Goal: Task Accomplishment & Management: Use online tool/utility

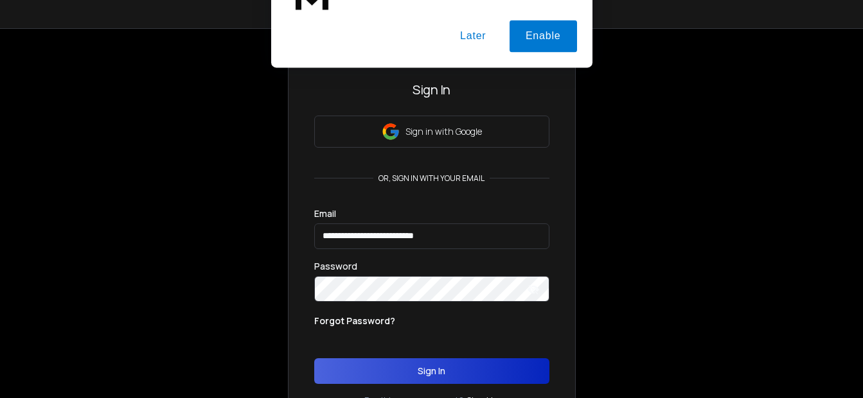
click at [547, 229] on input "**********" at bounding box center [431, 237] width 235 height 26
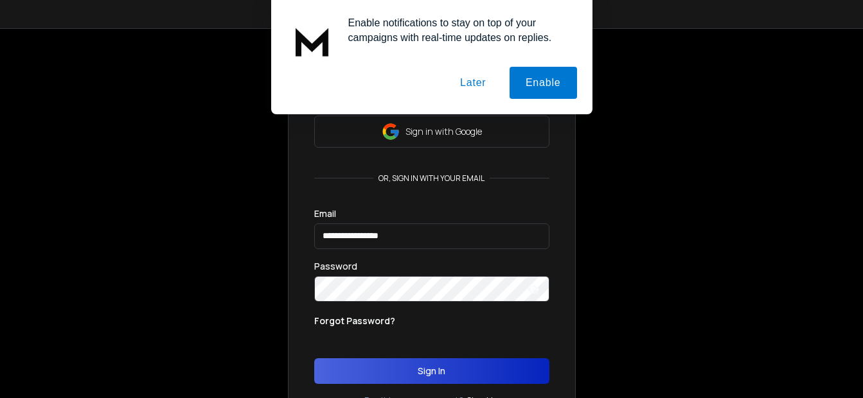
type input "**********"
click at [418, 357] on form "**********" at bounding box center [431, 296] width 235 height 175
click at [390, 371] on button "Sign In" at bounding box center [431, 371] width 235 height 26
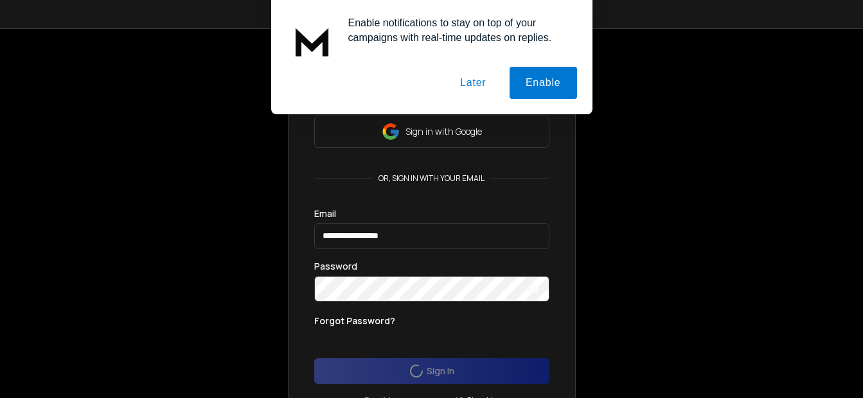
click at [475, 76] on button "Later" at bounding box center [473, 83] width 58 height 32
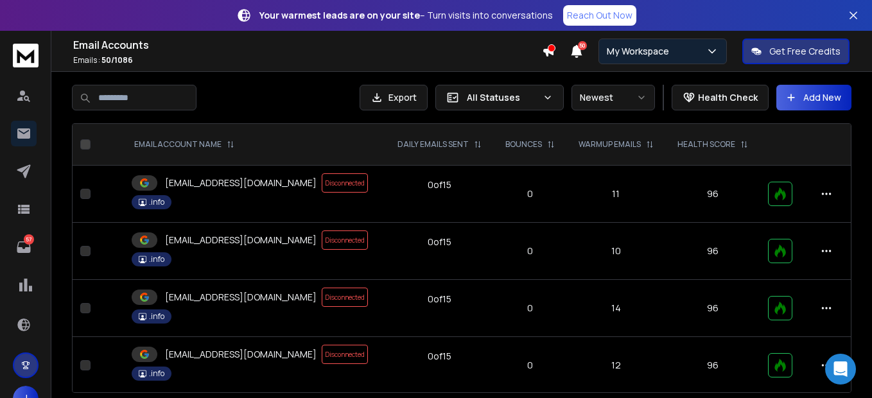
click at [666, 51] on p "My Workspace" at bounding box center [640, 51] width 67 height 13
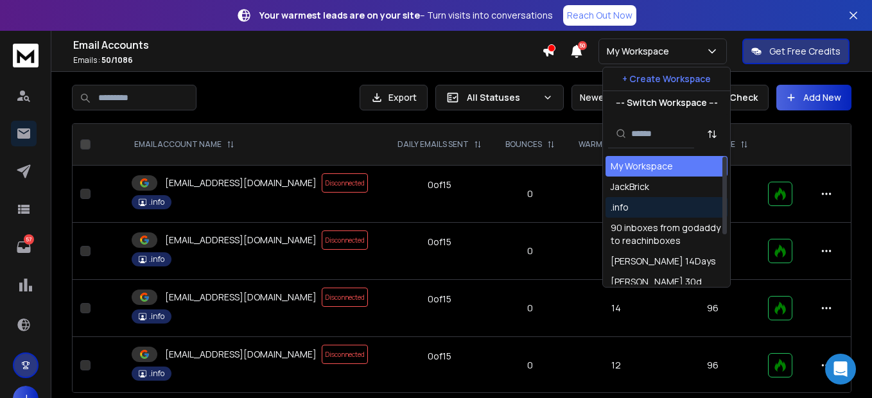
click at [624, 209] on div ".info" at bounding box center [620, 207] width 18 height 13
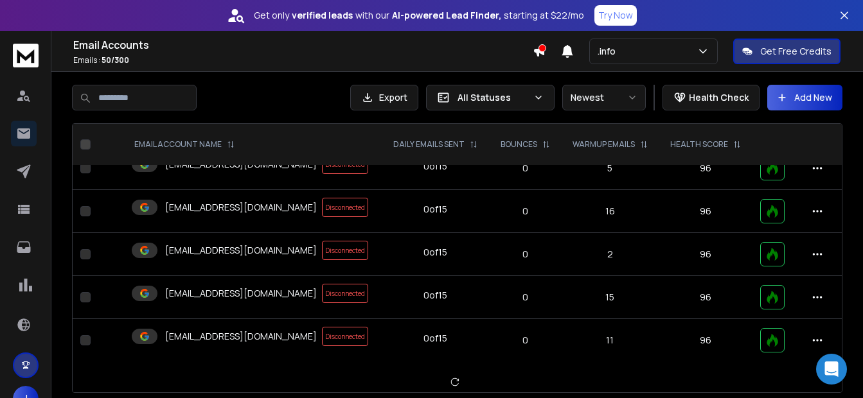
scroll to position [2079, 0]
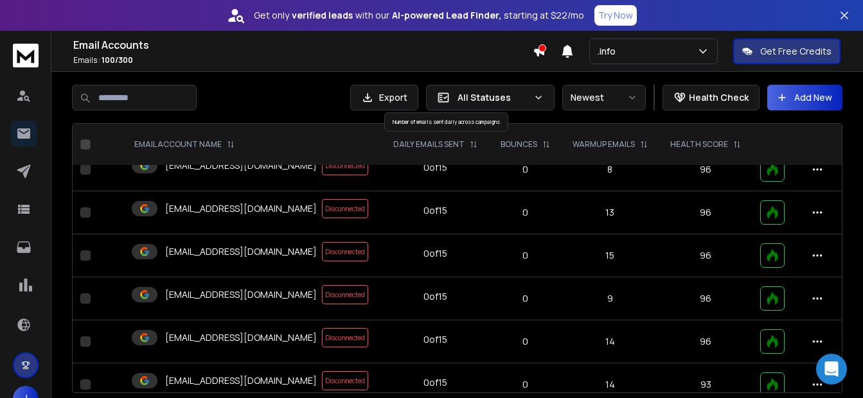
click at [467, 102] on p "All Statuses" at bounding box center [492, 97] width 71 height 13
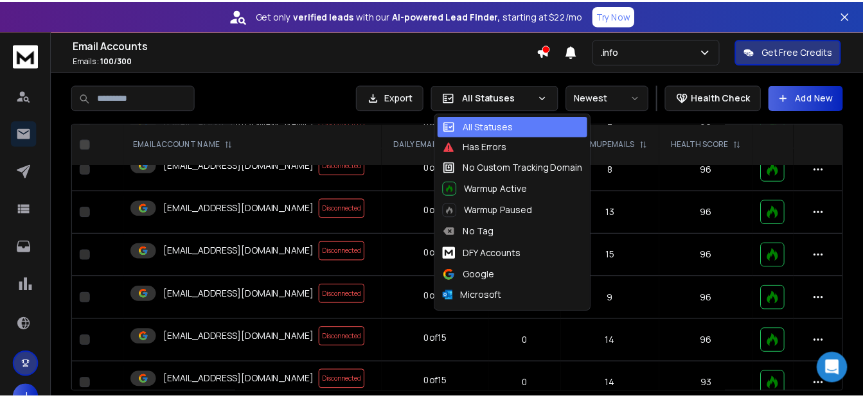
scroll to position [1138, 0]
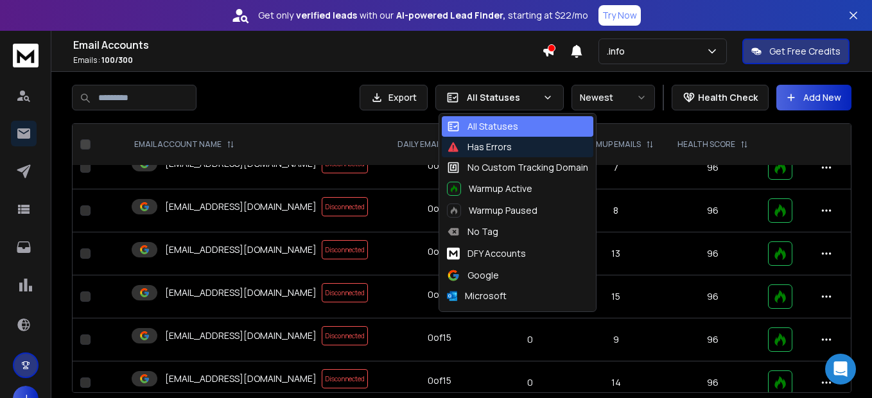
click at [239, 94] on div at bounding box center [212, 98] width 280 height 26
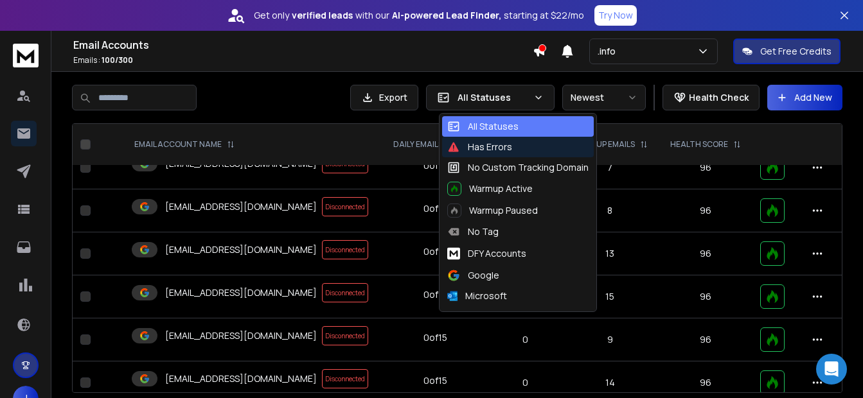
scroll to position [1179, 0]
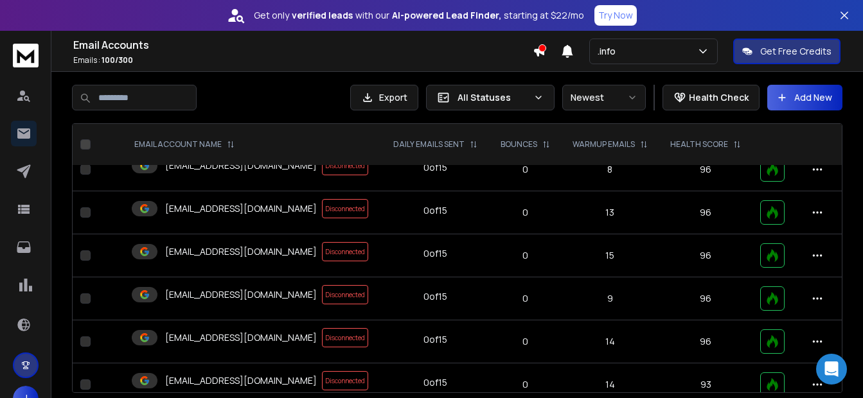
click at [462, 103] on p "All Statuses" at bounding box center [492, 97] width 71 height 13
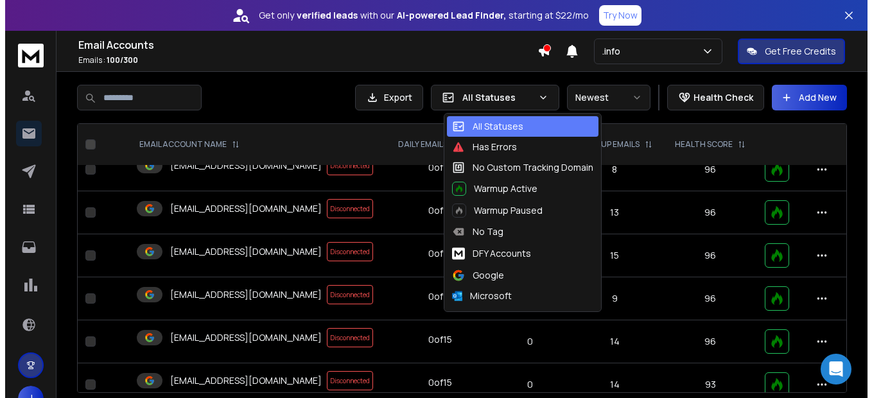
scroll to position [1138, 0]
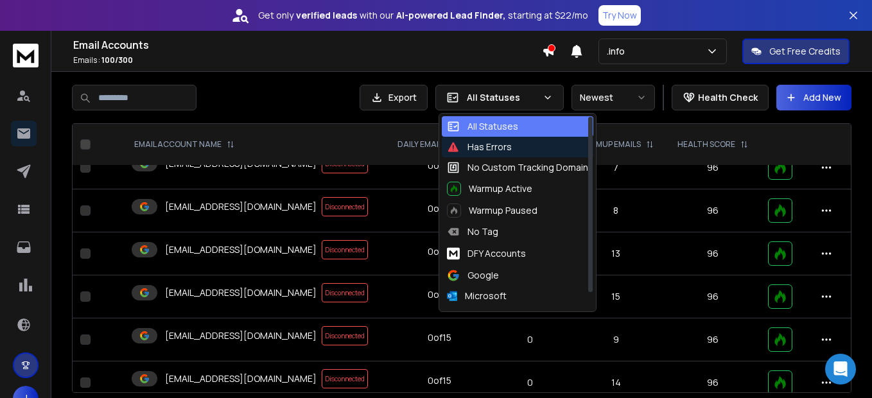
click at [470, 144] on div "Has Errors" at bounding box center [479, 147] width 65 height 13
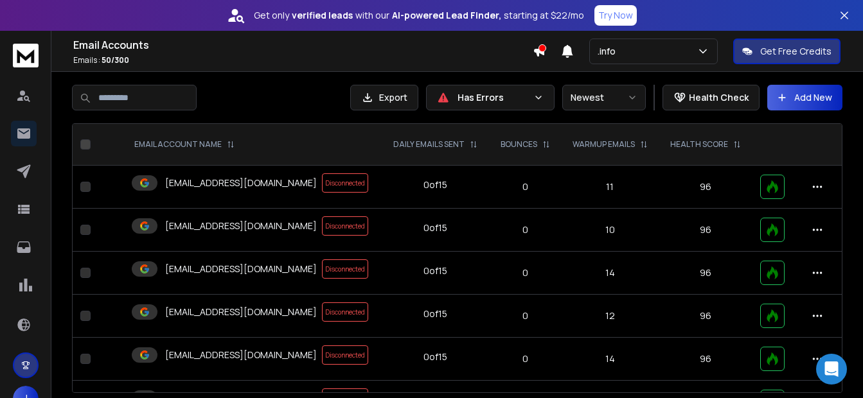
click at [502, 100] on p "Has Errors" at bounding box center [492, 97] width 71 height 13
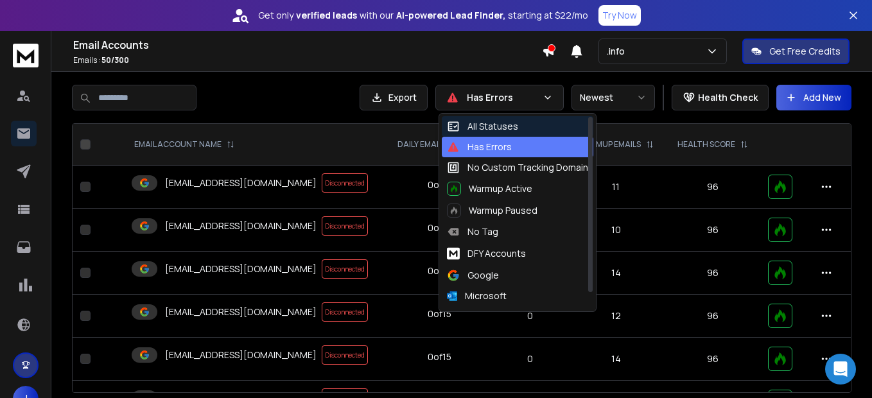
click at [488, 122] on div "All Statuses" at bounding box center [482, 126] width 71 height 13
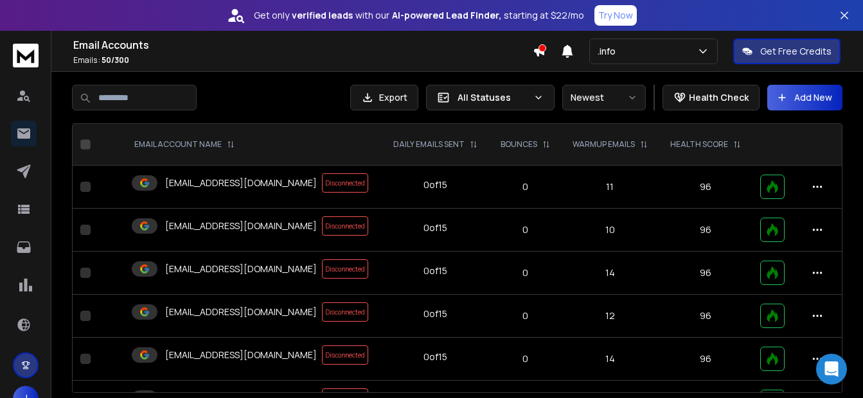
click at [211, 189] on p "[EMAIL_ADDRESS][DOMAIN_NAME]" at bounding box center [241, 183] width 152 height 13
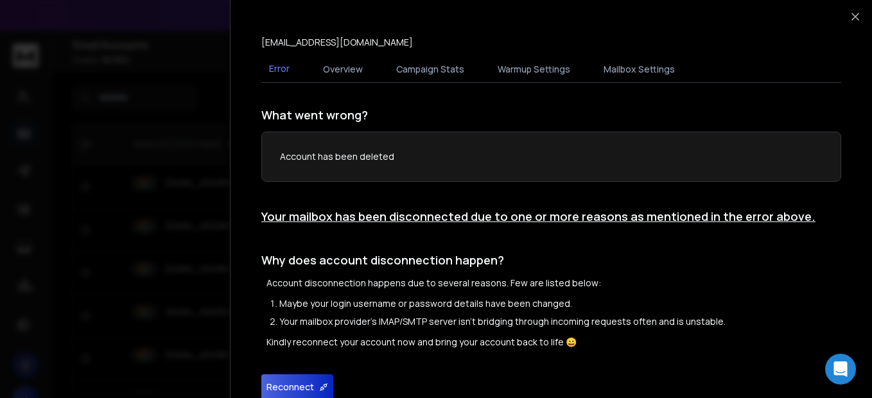
drag, startPoint x: 440, startPoint y: 43, endPoint x: 255, endPoint y: 51, distance: 185.2
copy p "[EMAIL_ADDRESS][DOMAIN_NAME]"
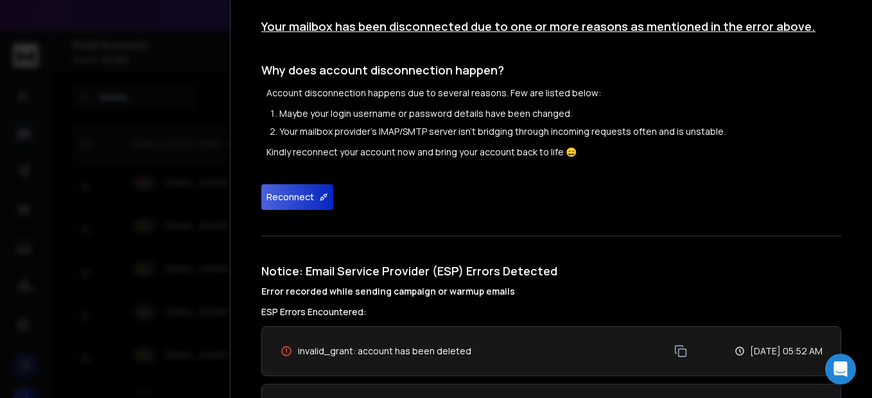
scroll to position [0, 0]
